Goal: Task Accomplishment & Management: Manage account settings

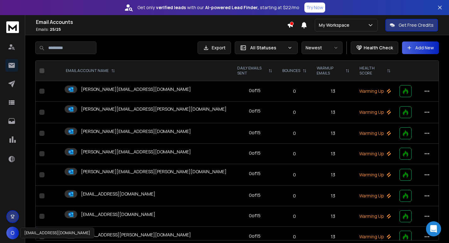
click at [12, 235] on span "O" at bounding box center [12, 233] width 13 height 13
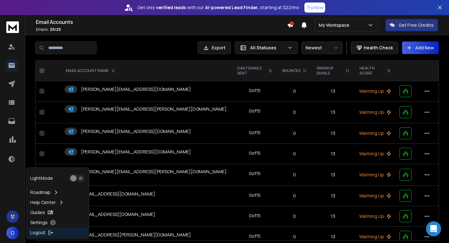
click at [44, 233] on p "Logout" at bounding box center [37, 233] width 15 height 6
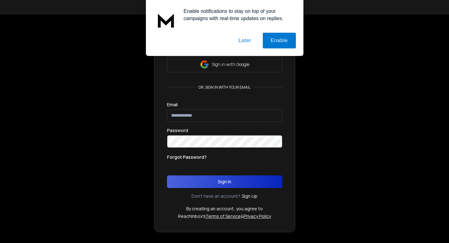
click at [209, 117] on input "email" at bounding box center [224, 116] width 115 height 13
paste input "**********"
type input "**********"
click at [276, 143] on icon at bounding box center [274, 142] width 6 height 6
click at [216, 187] on button "Sign In" at bounding box center [224, 182] width 115 height 13
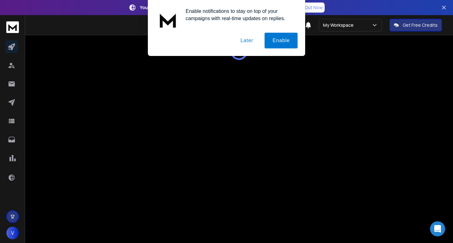
click at [243, 42] on button "Later" at bounding box center [247, 41] width 28 height 16
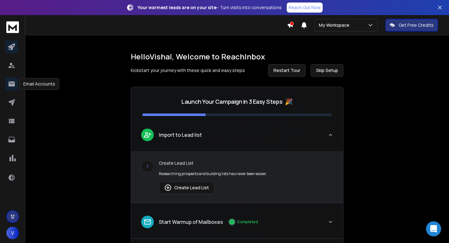
click at [10, 88] on link at bounding box center [11, 84] width 13 height 13
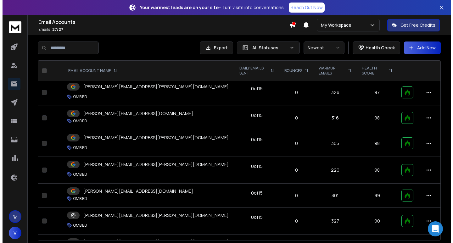
scroll to position [493, 0]
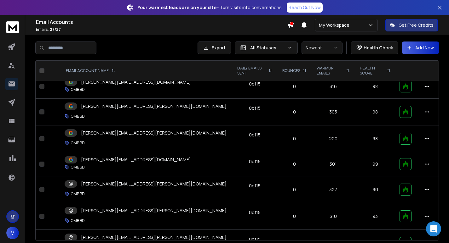
click at [105, 181] on p "[PERSON_NAME][EMAIL_ADDRESS][PERSON_NAME][DOMAIN_NAME]" at bounding box center [153, 184] width 145 height 6
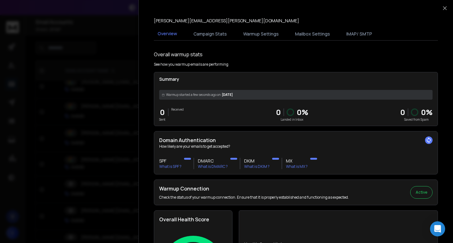
click at [350, 32] on button "IMAP/ SMTP" at bounding box center [359, 34] width 33 height 14
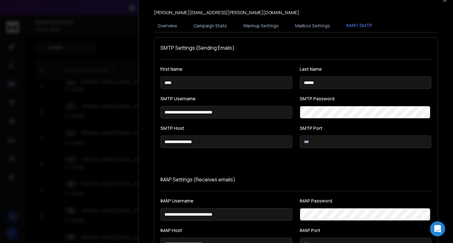
scroll to position [0, 0]
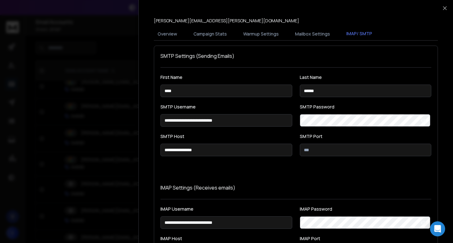
click at [318, 33] on button "Mailbox Settings" at bounding box center [313, 34] width 43 height 14
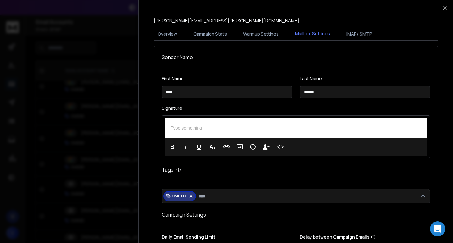
click at [362, 25] on div "[PERSON_NAME][EMAIL_ADDRESS][PERSON_NAME][DOMAIN_NAME] Overview Campaign Stats …" at bounding box center [295, 189] width 299 height 362
click at [363, 32] on button "IMAP/ SMTP" at bounding box center [359, 34] width 33 height 14
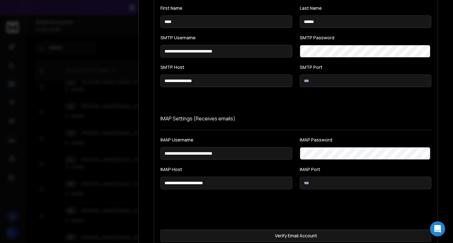
scroll to position [31, 0]
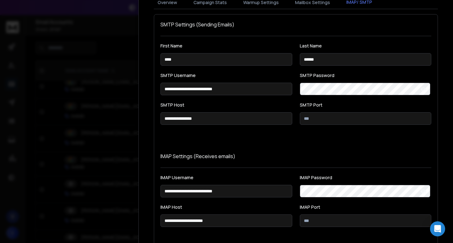
click at [421, 88] on icon at bounding box center [424, 90] width 6 height 6
click at [421, 88] on icon at bounding box center [424, 90] width 6 height 4
click at [421, 88] on icon at bounding box center [424, 90] width 6 height 6
click at [421, 88] on icon at bounding box center [424, 90] width 6 height 4
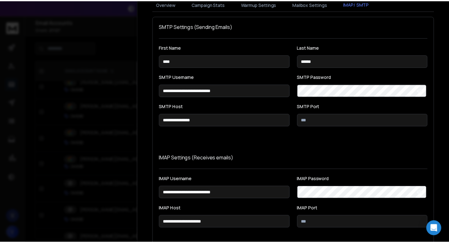
scroll to position [0, 0]
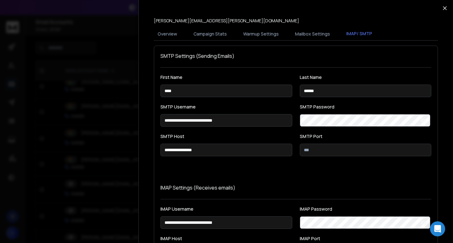
click at [444, 10] on icon "button" at bounding box center [445, 8] width 6 height 6
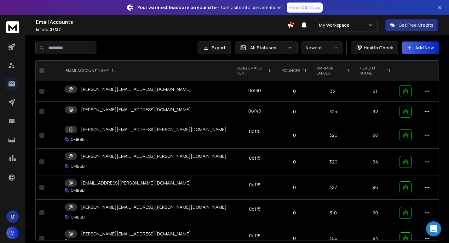
click at [421, 46] on button "Add New" at bounding box center [420, 48] width 37 height 13
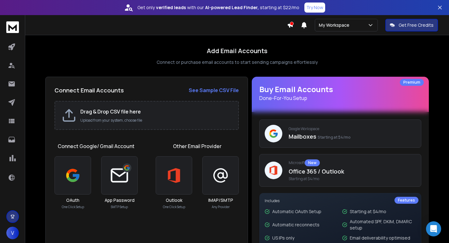
click at [73, 188] on div at bounding box center [72, 176] width 37 height 38
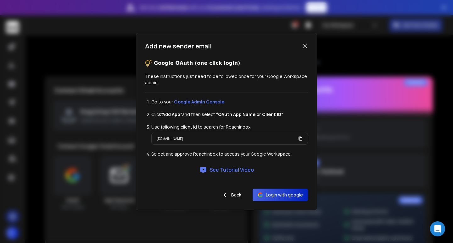
click at [244, 168] on link "See Tutorial Video" at bounding box center [227, 170] width 54 height 8
